Goal: Communication & Community: Answer question/provide support

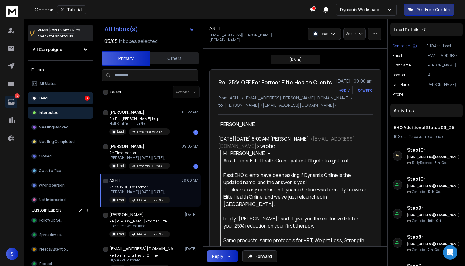
click at [54, 114] on p "Interested" at bounding box center [49, 112] width 20 height 5
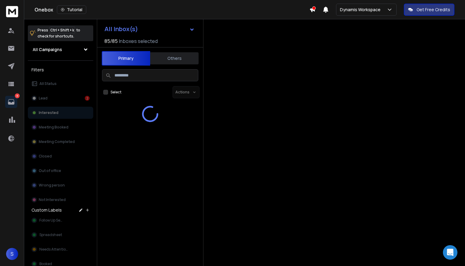
click at [57, 102] on div "All Status Lead 2 Interested Meeting Booked Meeting Completed Closed Out of off…" at bounding box center [60, 142] width 65 height 128
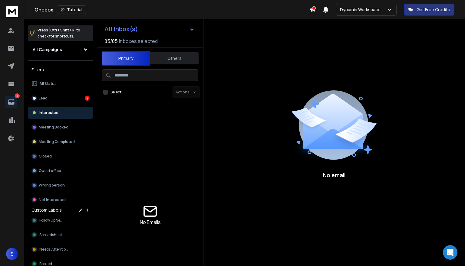
click at [57, 102] on button "Lead 2" at bounding box center [60, 98] width 65 height 12
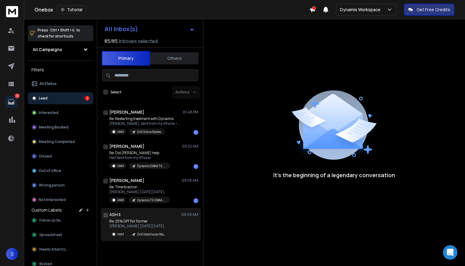
click at [147, 224] on p "[PERSON_NAME] [DATE][DATE]," at bounding box center [139, 226] width 60 height 5
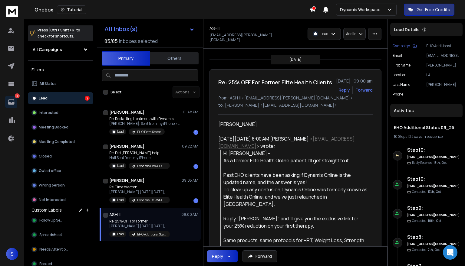
click at [325, 33] on p "Lead" at bounding box center [324, 33] width 8 height 5
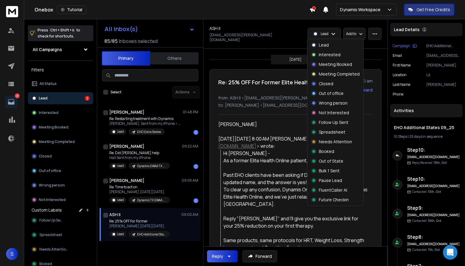
click at [284, 42] on div "ASH II ASH II [EMAIL_ADDRESS][PERSON_NAME][DOMAIN_NAME] Lead Add to Lead Add to" at bounding box center [295, 33] width 184 height 29
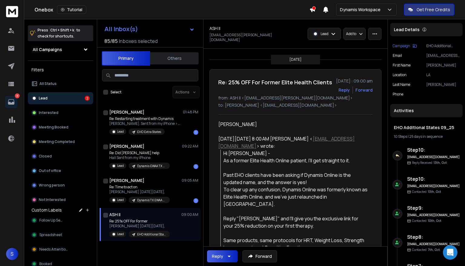
click at [214, 264] on div "Reply Forward" at bounding box center [295, 256] width 184 height 20
click at [218, 258] on div "Reply" at bounding box center [217, 256] width 11 height 6
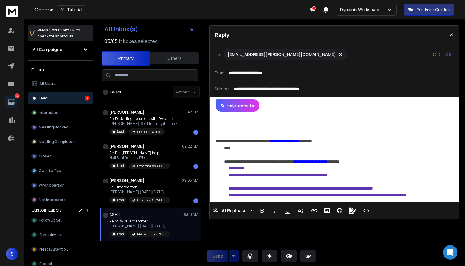
click at [289, 188] on div "**********" at bounding box center [337, 188] width 219 height 7
click at [306, 119] on div at bounding box center [334, 121] width 237 height 7
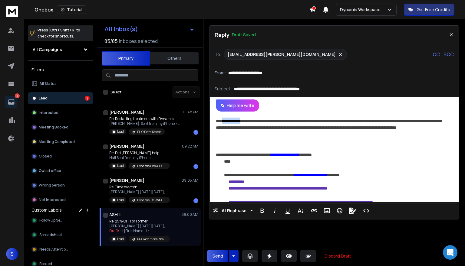
drag, startPoint x: 245, startPoint y: 122, endPoint x: 221, endPoint y: 120, distance: 23.6
click at [221, 120] on div "**********" at bounding box center [331, 128] width 230 height 20
click at [214, 256] on button "Send" at bounding box center [217, 256] width 21 height 12
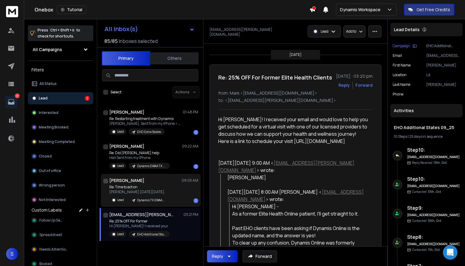
click at [136, 187] on p "Re: Time to act on" at bounding box center [139, 187] width 60 height 5
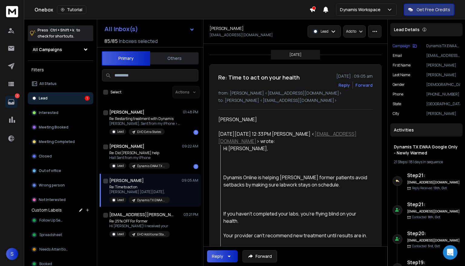
click at [341, 84] on button "Reply" at bounding box center [343, 85] width 11 height 6
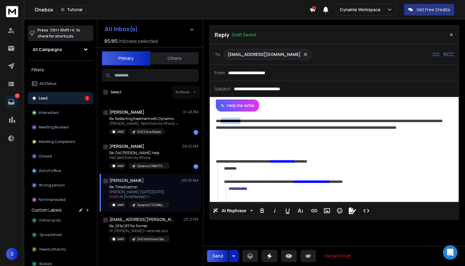
drag, startPoint x: 245, startPoint y: 122, endPoint x: 222, endPoint y: 116, distance: 24.1
click at [222, 116] on div "**********" at bounding box center [334, 157] width 249 height 90
click at [216, 255] on button "Send" at bounding box center [217, 256] width 21 height 12
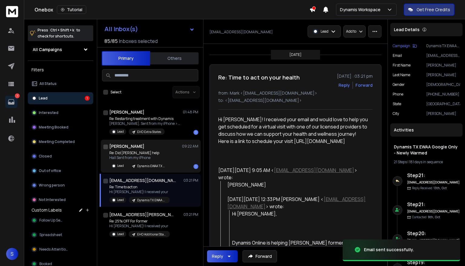
click at [151, 156] on p "Hall Sent from my iPhone" at bounding box center [139, 157] width 60 height 5
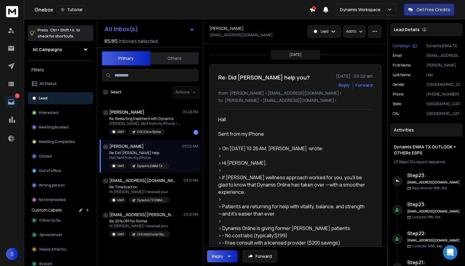
click at [342, 86] on button "Reply" at bounding box center [343, 85] width 11 height 6
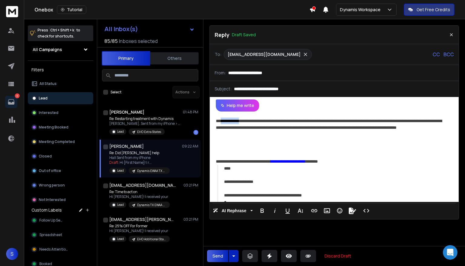
drag, startPoint x: 243, startPoint y: 122, endPoint x: 221, endPoint y: 118, distance: 22.8
click at [221, 118] on div "**********" at bounding box center [331, 128] width 230 height 20
click at [215, 254] on button "Send" at bounding box center [217, 256] width 21 height 12
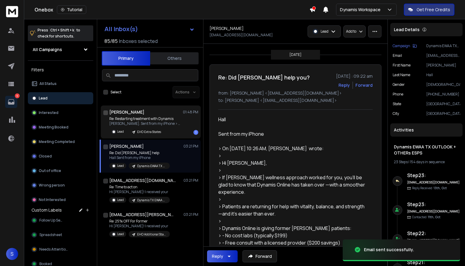
click at [148, 120] on p "Re: Restarting treatment with Dynamis" at bounding box center [145, 118] width 73 height 5
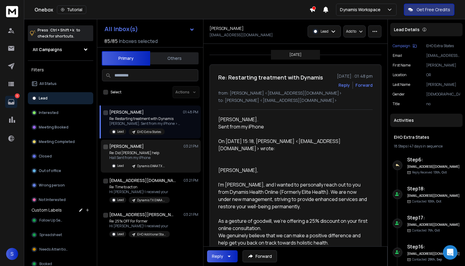
click at [135, 158] on p "Hall Sent from my iPhone" at bounding box center [139, 157] width 60 height 5
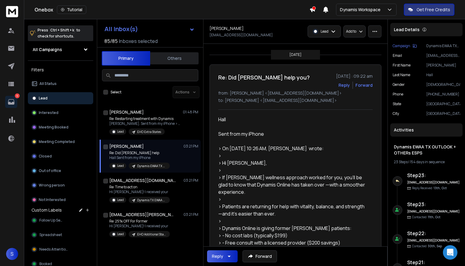
click at [341, 86] on button "Reply" at bounding box center [343, 85] width 11 height 6
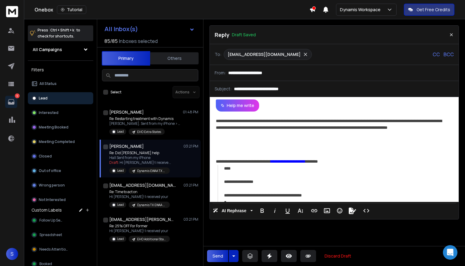
click at [214, 254] on button "Send" at bounding box center [217, 256] width 21 height 12
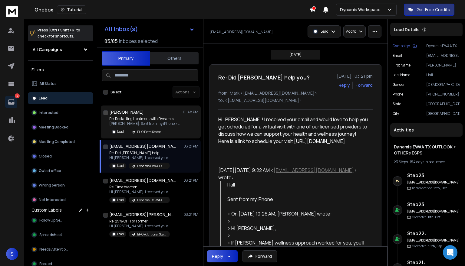
click at [156, 119] on p "Re: Restarting treatment with Dynamis" at bounding box center [145, 118] width 73 height 5
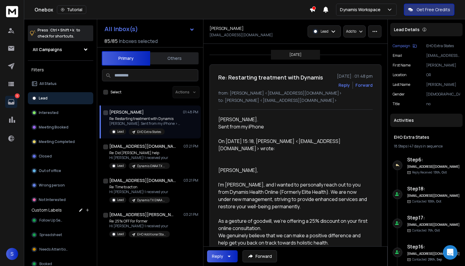
click at [343, 81] on div "[DATE] : 01:48 pm Reply Forward" at bounding box center [355, 81] width 36 height 16
click at [342, 83] on button "Reply" at bounding box center [343, 85] width 11 height 6
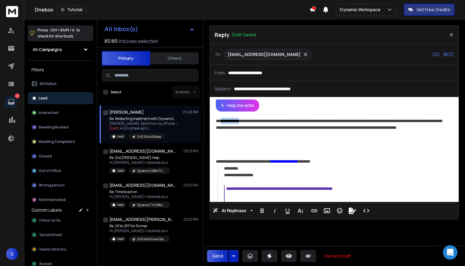
drag, startPoint x: 243, startPoint y: 120, endPoint x: 221, endPoint y: 115, distance: 23.2
click at [221, 115] on div "**********" at bounding box center [334, 157] width 249 height 90
click at [215, 256] on button "Send" at bounding box center [217, 256] width 21 height 12
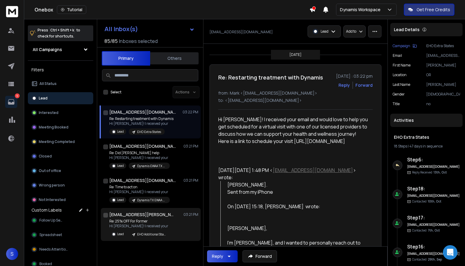
click at [133, 226] on p "Hi [PERSON_NAME]! I received your" at bounding box center [139, 226] width 60 height 5
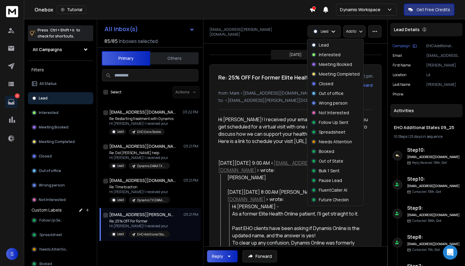
click at [328, 33] on p "Lead" at bounding box center [324, 31] width 8 height 5
click at [335, 133] on p "Spreadsheet" at bounding box center [331, 132] width 27 height 6
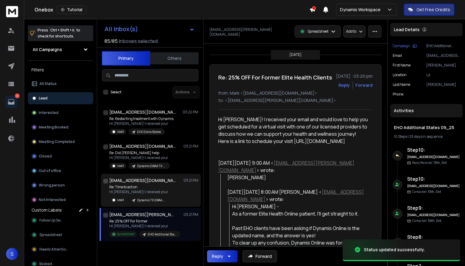
click at [152, 190] on p "Hi [PERSON_NAME]! I received your" at bounding box center [139, 192] width 60 height 5
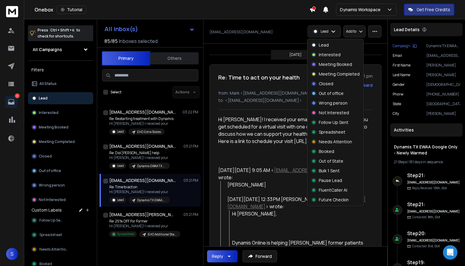
click at [320, 34] on div "Lead" at bounding box center [324, 31] width 33 height 11
drag, startPoint x: 328, startPoint y: 144, endPoint x: 339, endPoint y: 132, distance: 16.3
click at [339, 132] on div "Lead Interested Meeting Booked Meeting Completed Closed Out of office Wrong per…" at bounding box center [335, 123] width 57 height 168
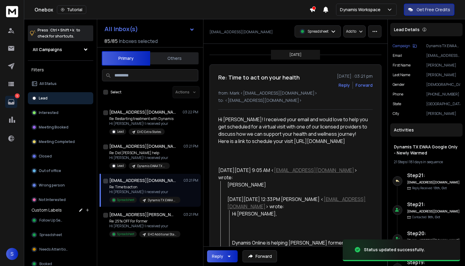
click at [429, 95] on p "[PHONE_NUMBER]" at bounding box center [443, 94] width 34 height 5
click at [435, 74] on p "[PERSON_NAME]" at bounding box center [443, 75] width 34 height 5
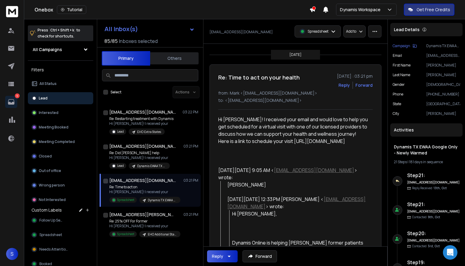
click at [433, 65] on p "[PERSON_NAME]" at bounding box center [443, 65] width 34 height 5
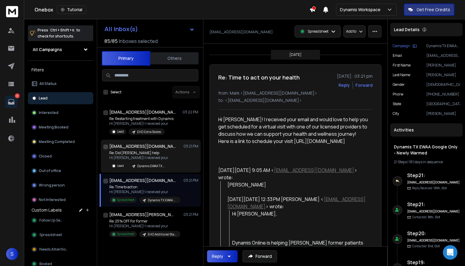
click at [139, 154] on p "Re: Did [PERSON_NAME] help" at bounding box center [139, 153] width 60 height 5
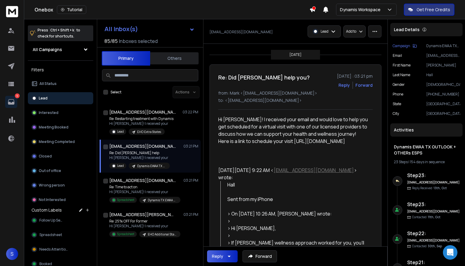
click at [437, 93] on p "[PHONE_NUMBER]" at bounding box center [443, 94] width 34 height 5
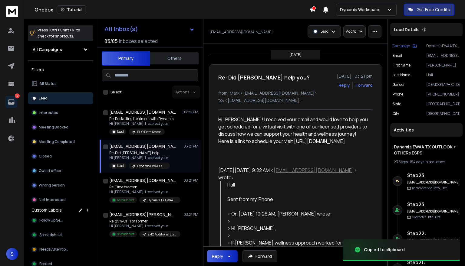
click at [427, 76] on p "Hall" at bounding box center [443, 75] width 34 height 5
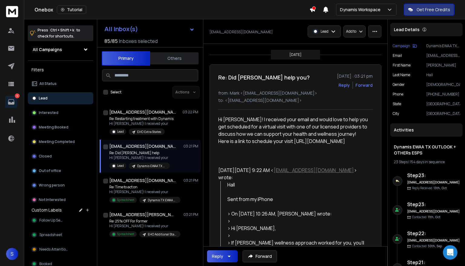
click at [427, 65] on p "[PERSON_NAME]" at bounding box center [443, 65] width 34 height 5
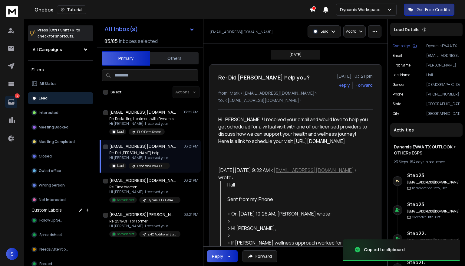
click at [328, 31] on div "Lead" at bounding box center [324, 31] width 33 height 11
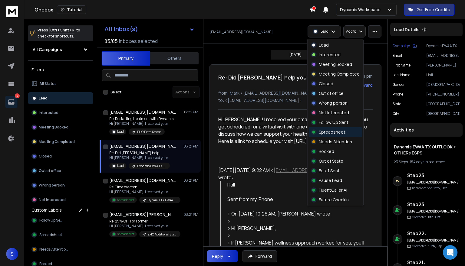
click at [328, 133] on p "Spreadsheet" at bounding box center [331, 132] width 27 height 6
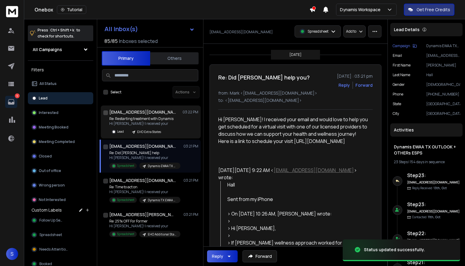
click at [146, 119] on p "Re: Restarting treatment with Dynamis" at bounding box center [141, 118] width 64 height 5
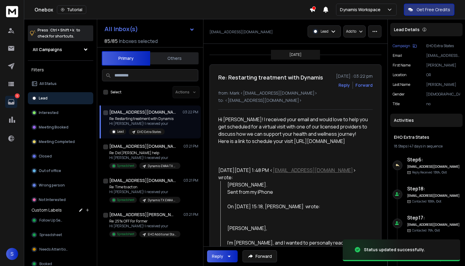
click at [433, 85] on p "[PERSON_NAME]" at bounding box center [443, 84] width 34 height 5
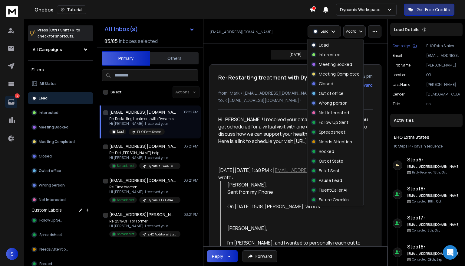
click at [315, 32] on div at bounding box center [314, 31] width 5 height 5
click at [325, 134] on p "Spreadsheet" at bounding box center [331, 132] width 27 height 6
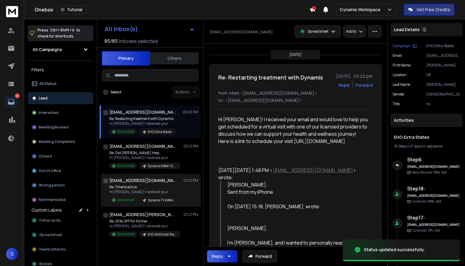
click at [162, 190] on p "Hi [PERSON_NAME]! I received your" at bounding box center [144, 192] width 71 height 5
